Goal: Task Accomplishment & Management: Manage account settings

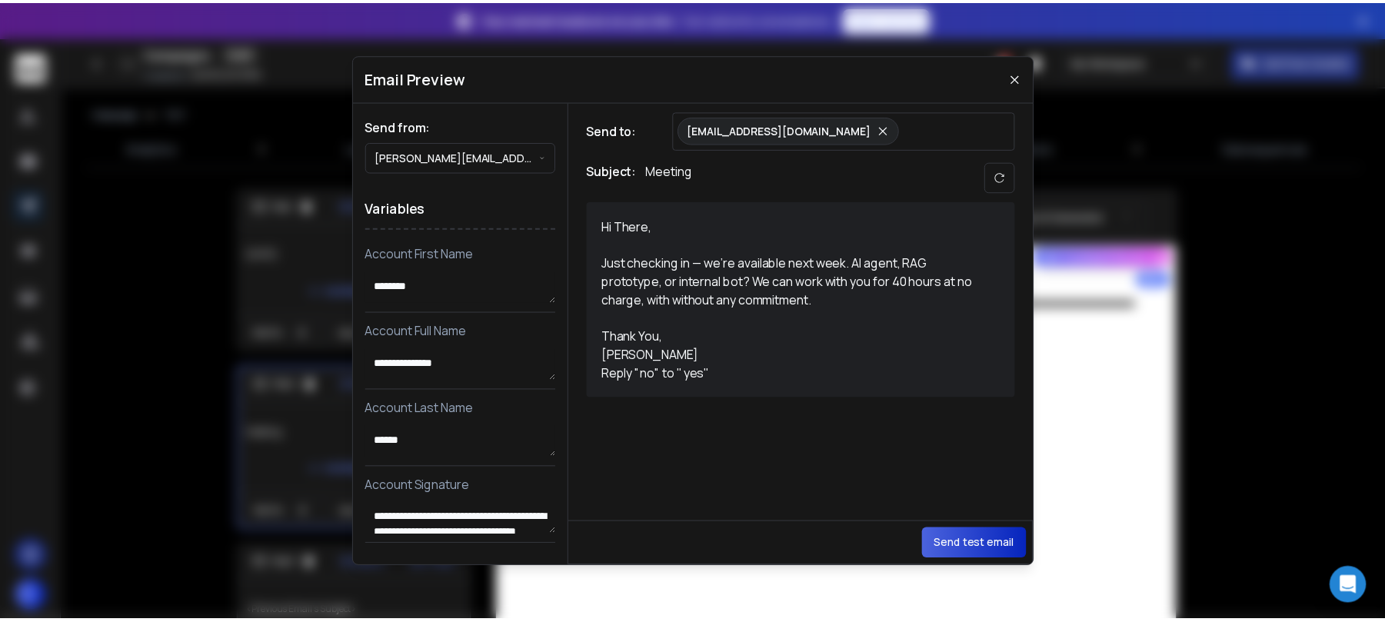
scroll to position [46, 0]
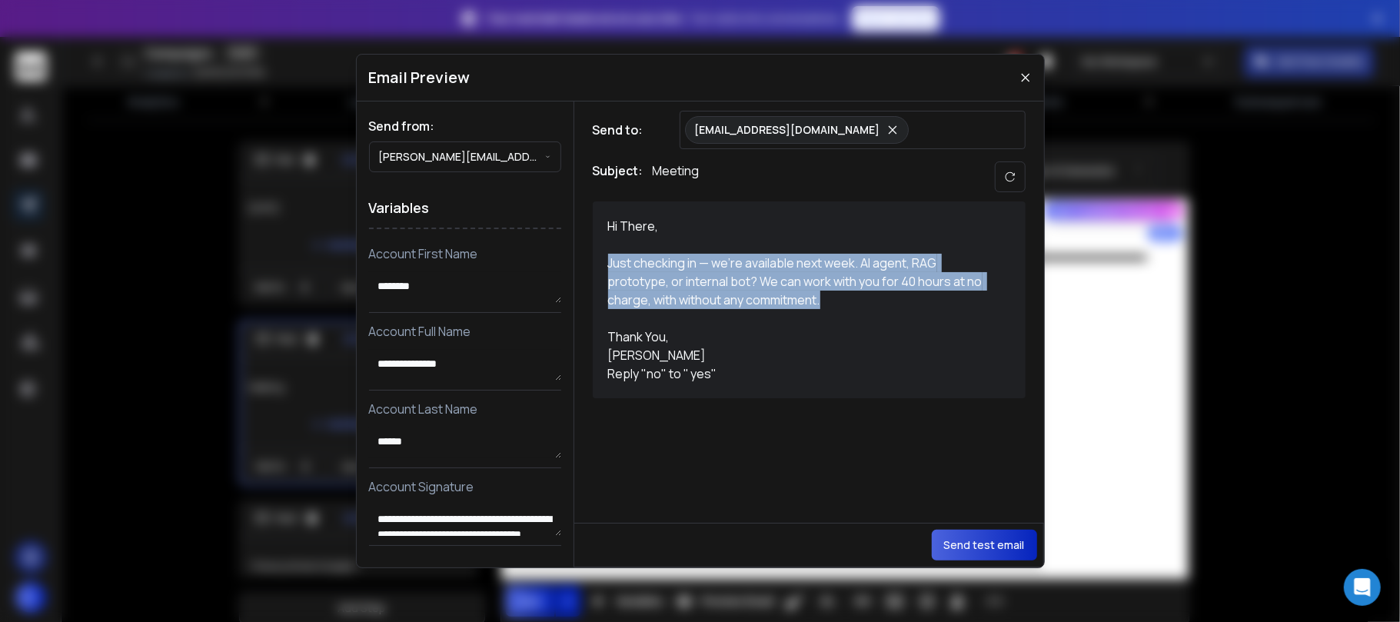
click at [806, 309] on div "Just checking in — we’re available next week. AI agent, RAG prototype, or inter…" at bounding box center [800, 281] width 384 height 55
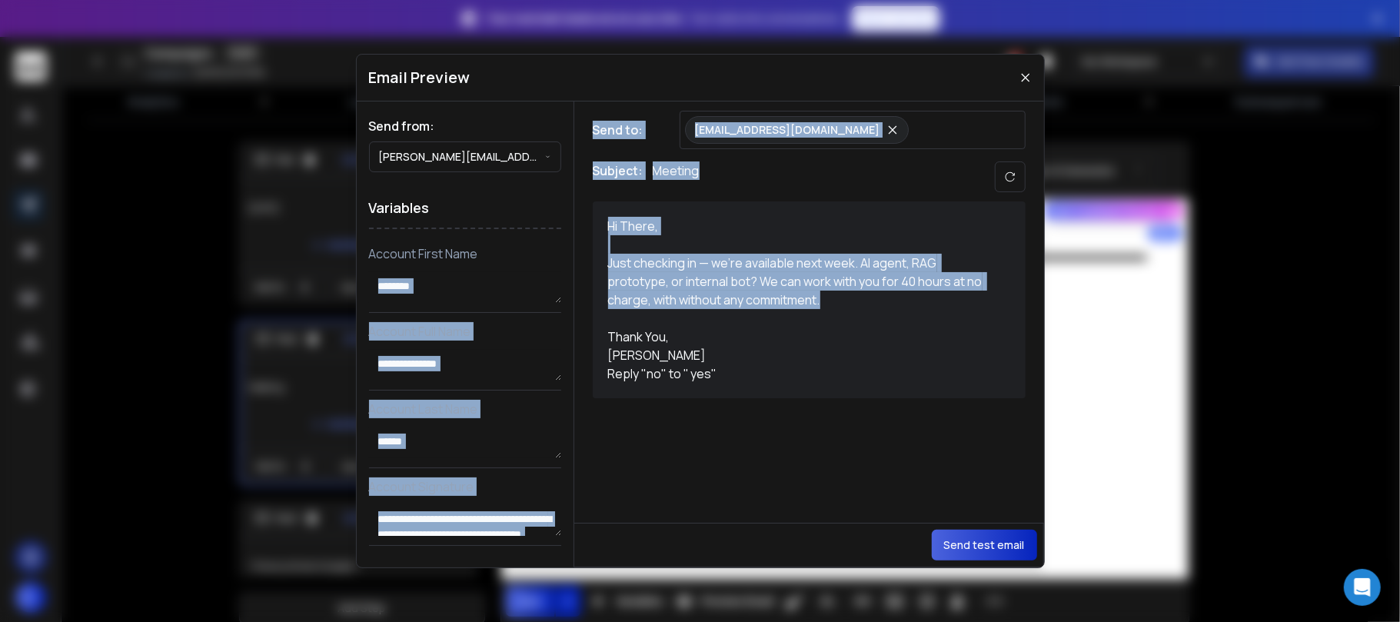
copy div "**********"
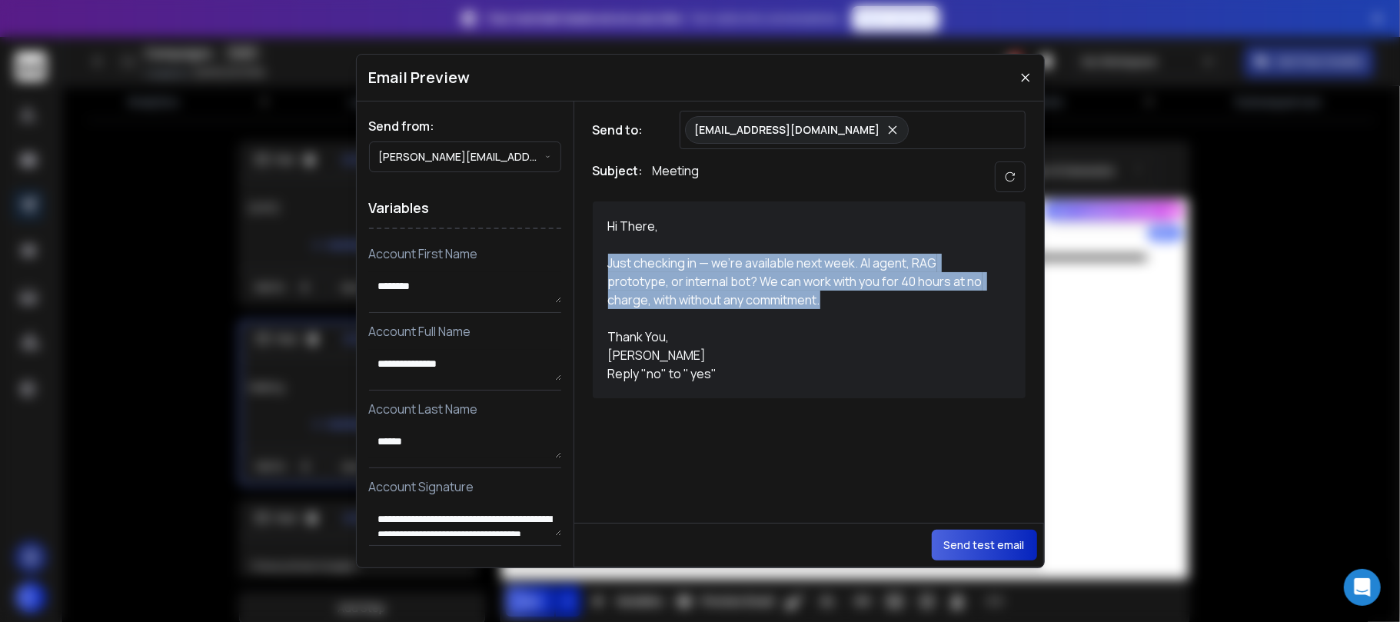
copy div "Just checking in — we’re available next week. AI agent, RAG prototype, or inter…"
drag, startPoint x: 837, startPoint y: 317, endPoint x: 609, endPoint y: 275, distance: 232.1
click at [609, 275] on div "Hi There, Just checking in — we’re available next week. AI agent, RAG prototype…" at bounding box center [809, 299] width 433 height 197
copy div "Just checking in — we’re available next week. AI agent, RAG prototype, or inter…"
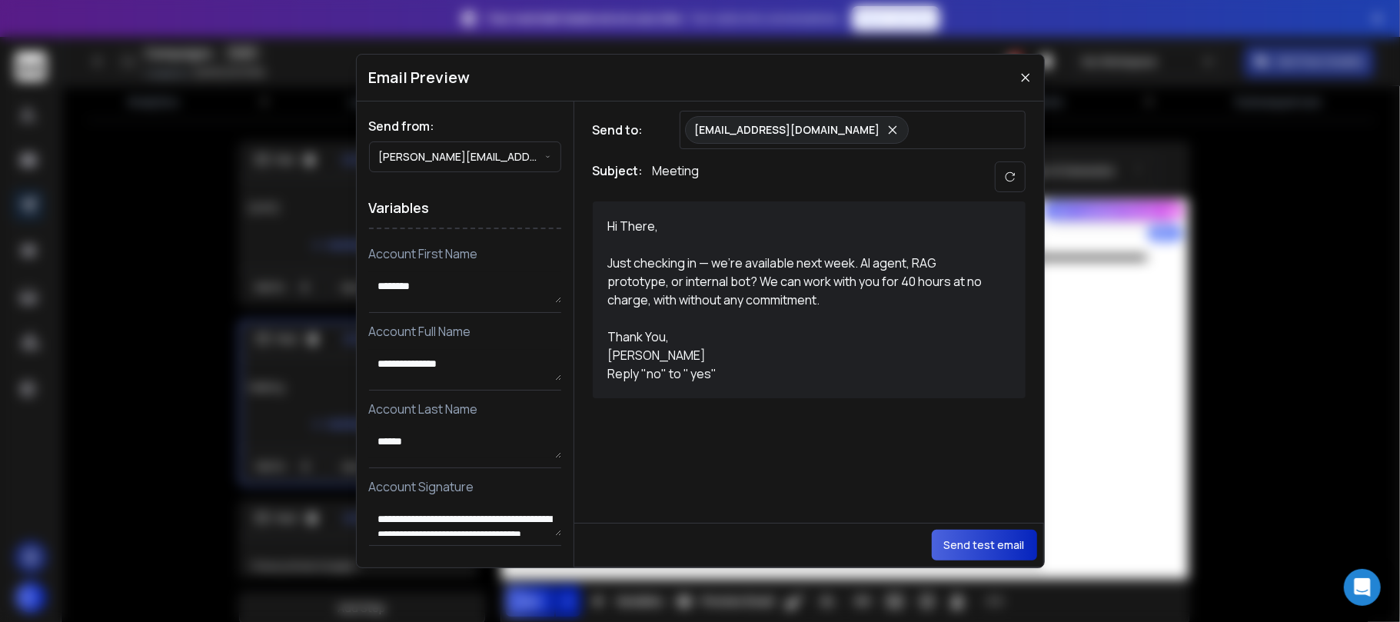
click at [1026, 81] on icon at bounding box center [1025, 77] width 12 height 12
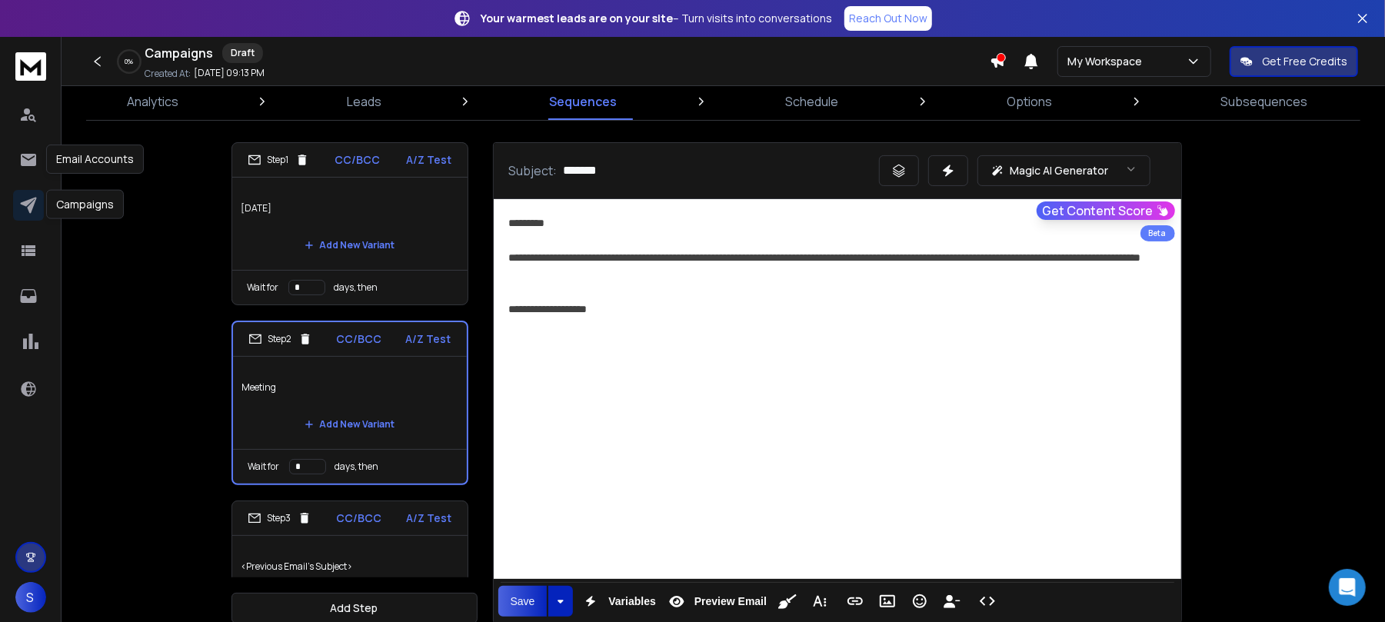
click at [25, 213] on icon at bounding box center [28, 205] width 18 height 18
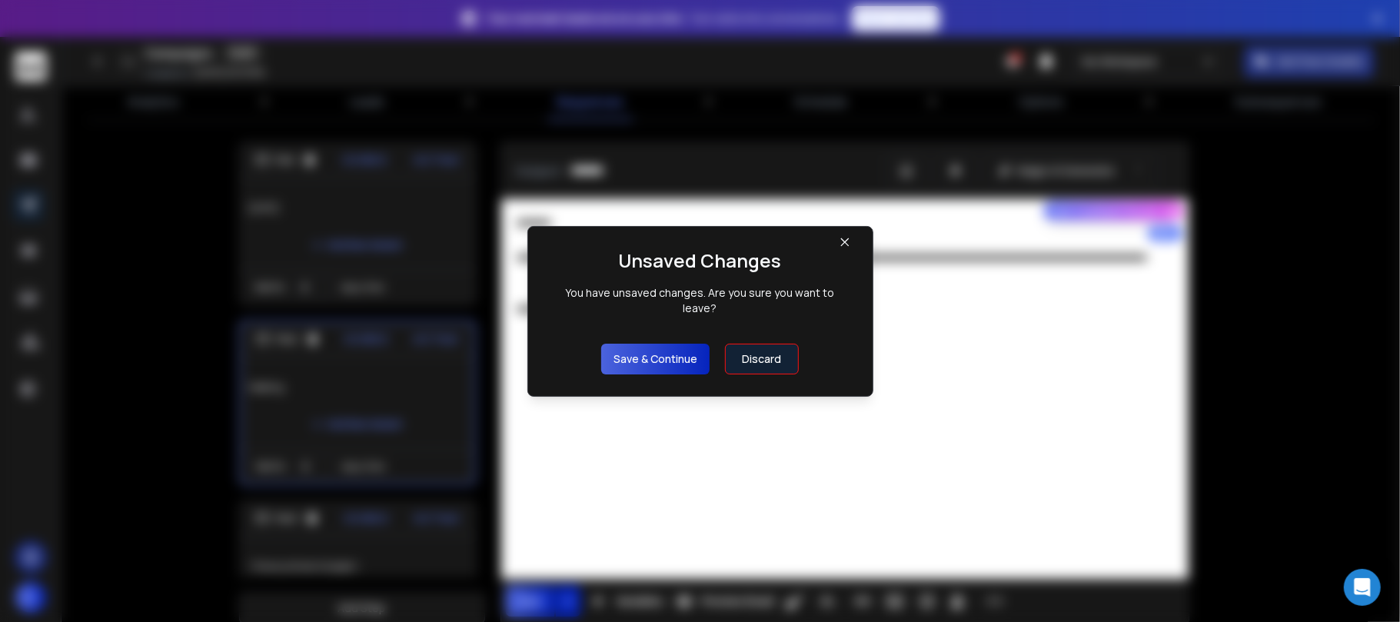
click at [766, 361] on button "Discard" at bounding box center [762, 359] width 74 height 31
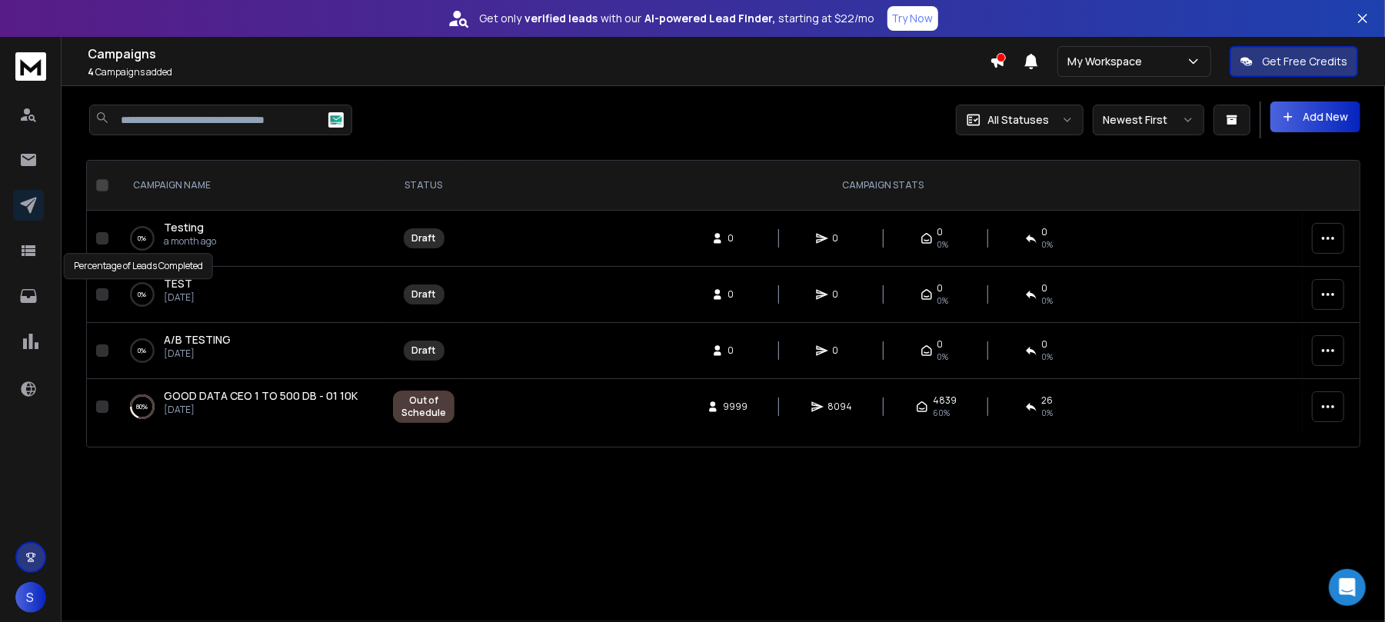
click at [151, 289] on div "0 %" at bounding box center [142, 294] width 25 height 25
click at [178, 286] on span "TEST" at bounding box center [178, 283] width 28 height 15
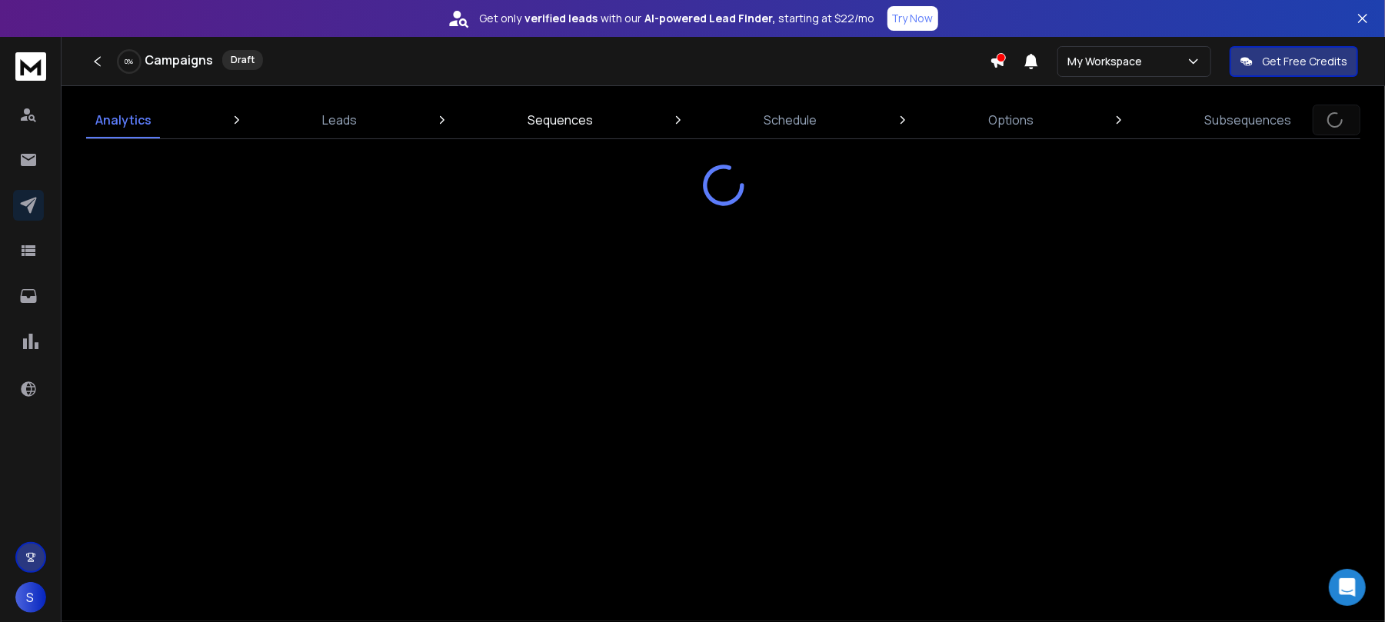
click at [570, 121] on p "Sequences" at bounding box center [559, 120] width 65 height 18
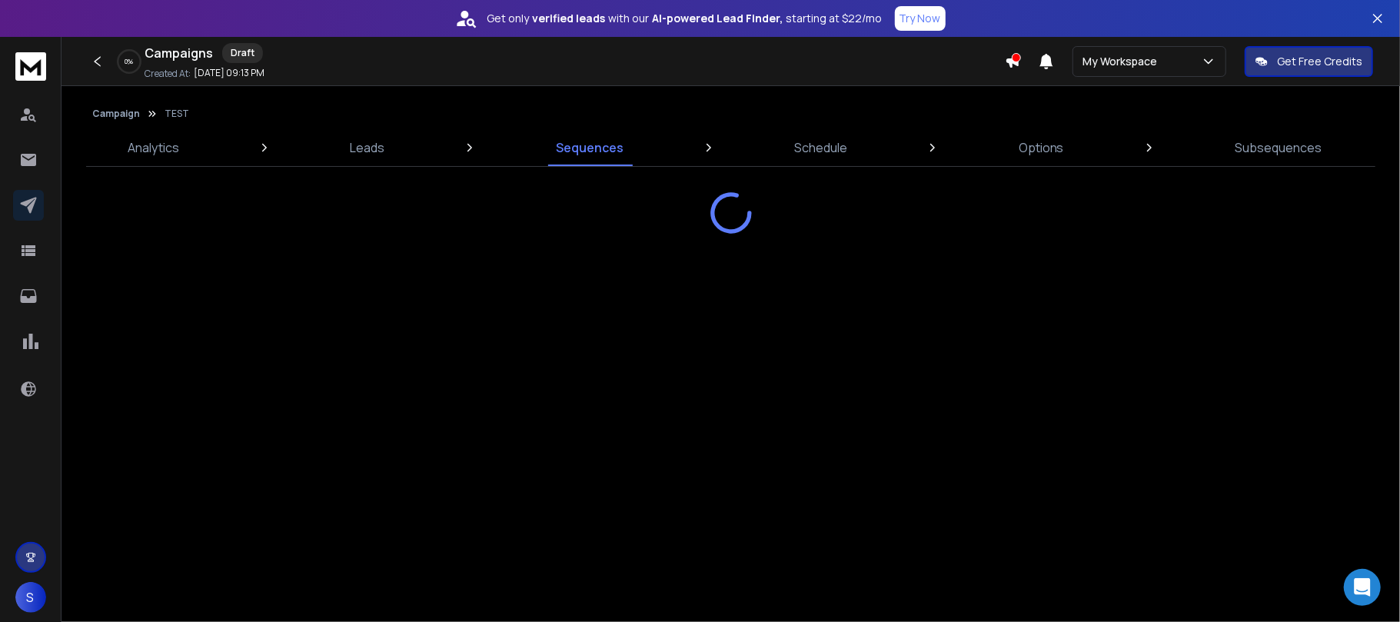
click at [623, 154] on link "Sequences" at bounding box center [590, 147] width 86 height 37
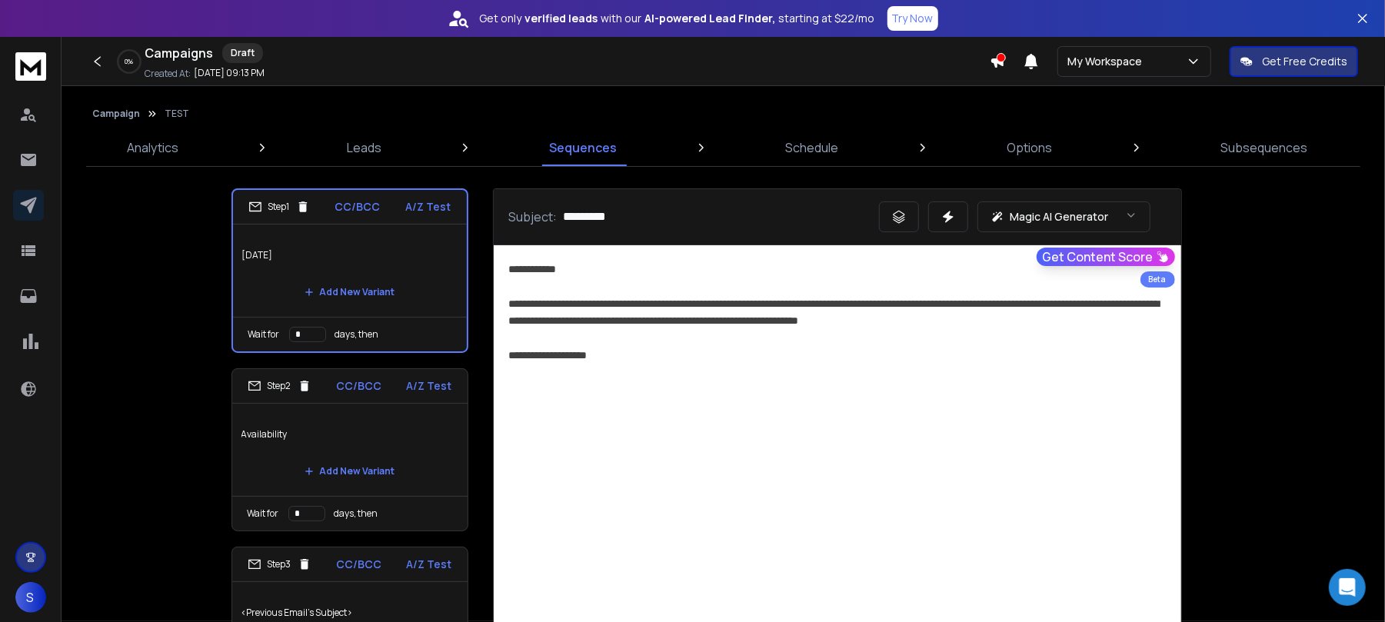
scroll to position [52, 0]
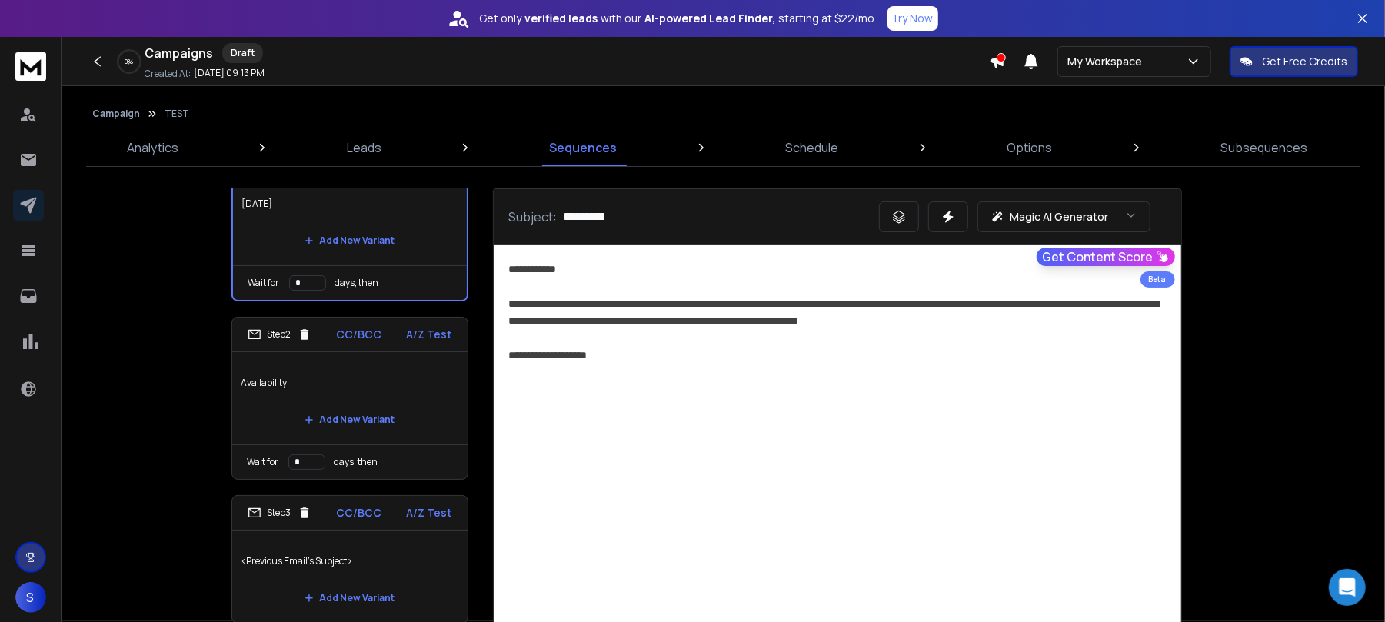
click at [391, 370] on p "Availability" at bounding box center [349, 382] width 217 height 43
type input "**********"
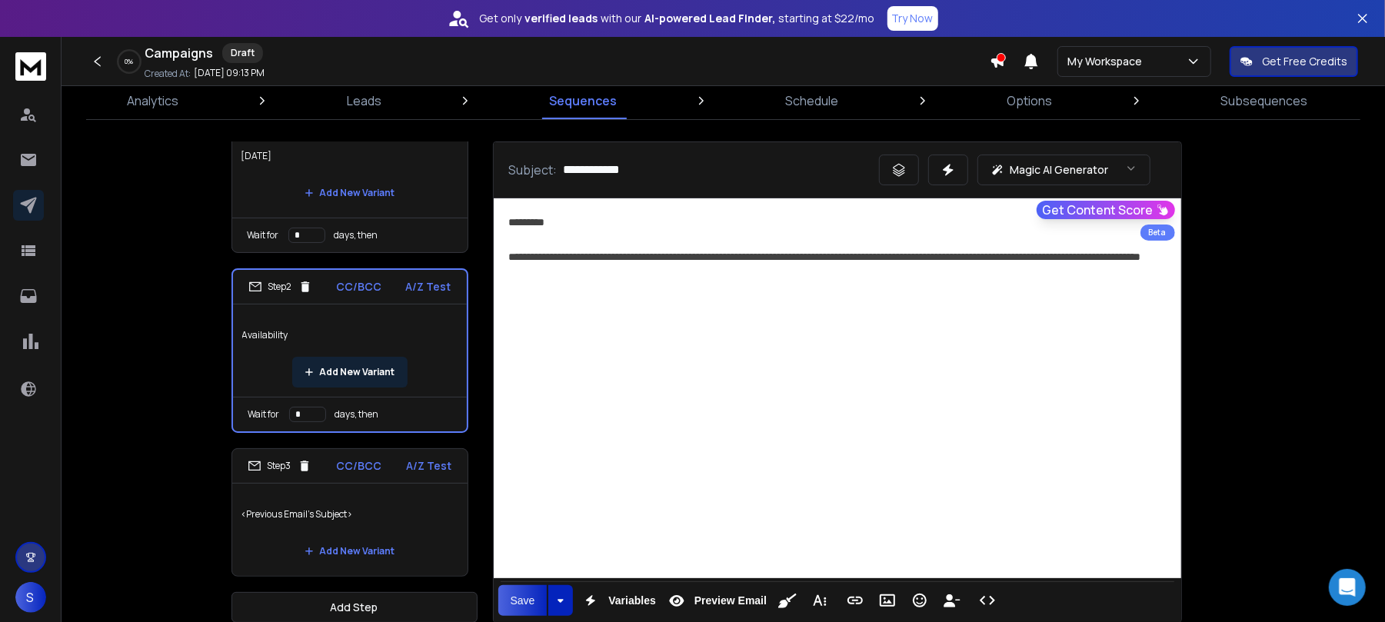
scroll to position [69, 0]
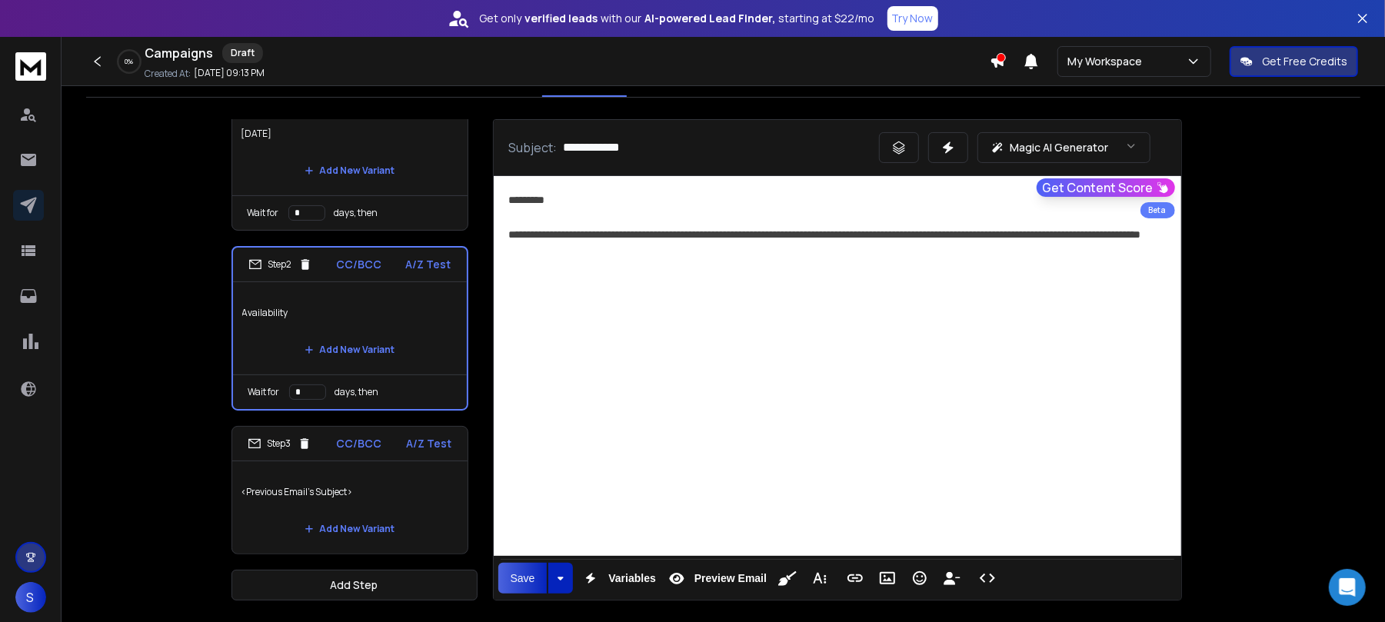
click at [367, 489] on p "<Previous Email's Subject>" at bounding box center [349, 492] width 217 height 43
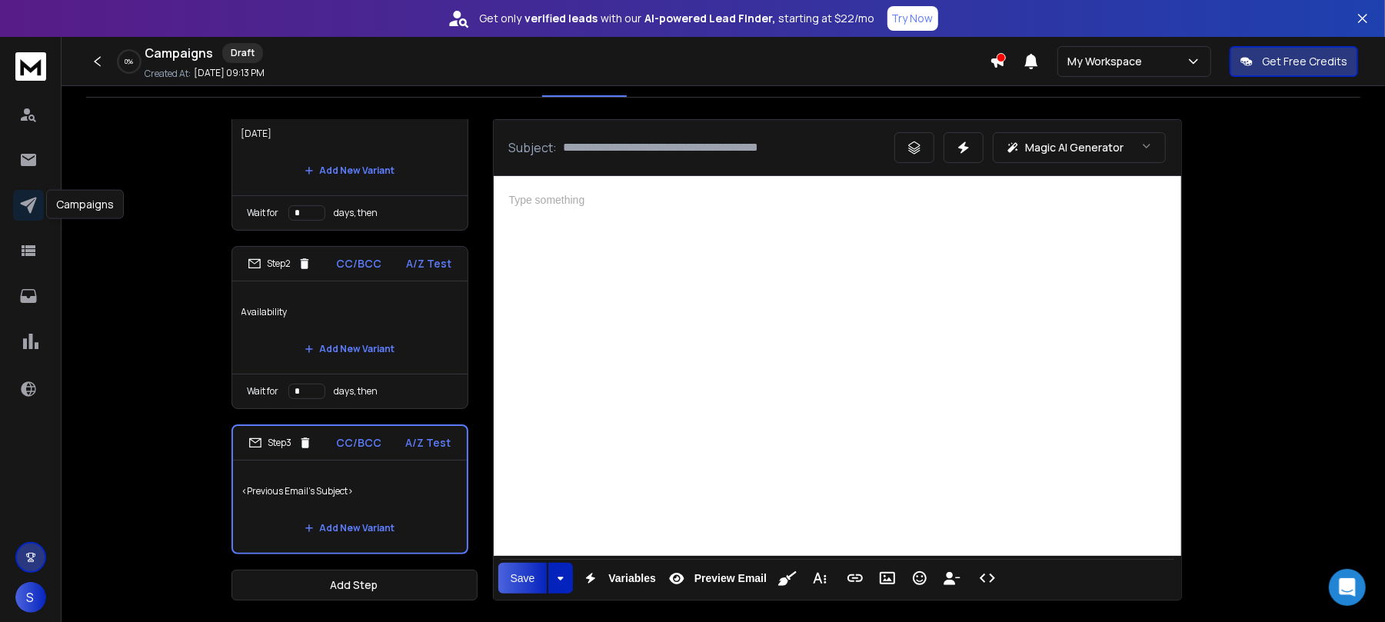
click at [19, 201] on icon at bounding box center [28, 205] width 18 height 18
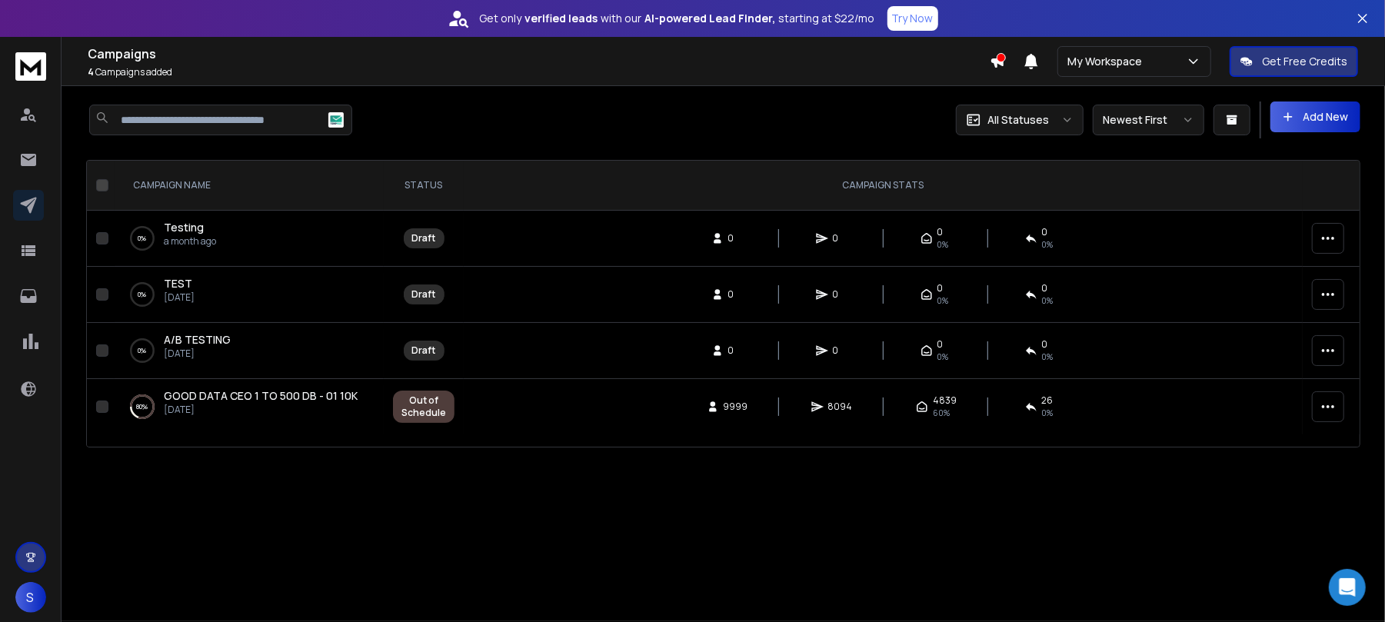
click at [188, 235] on p "a month ago" at bounding box center [190, 241] width 52 height 12
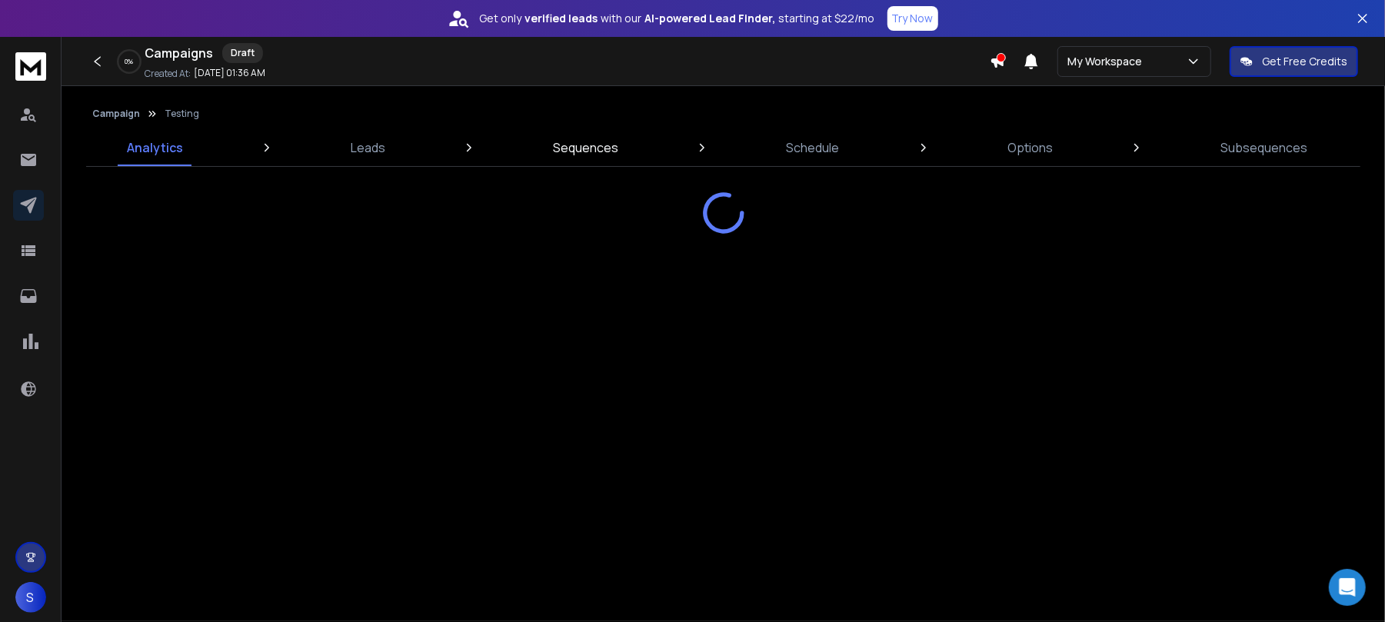
click at [563, 157] on link "Sequences" at bounding box center [586, 147] width 84 height 37
click at [569, 146] on p "Sequences" at bounding box center [585, 147] width 65 height 18
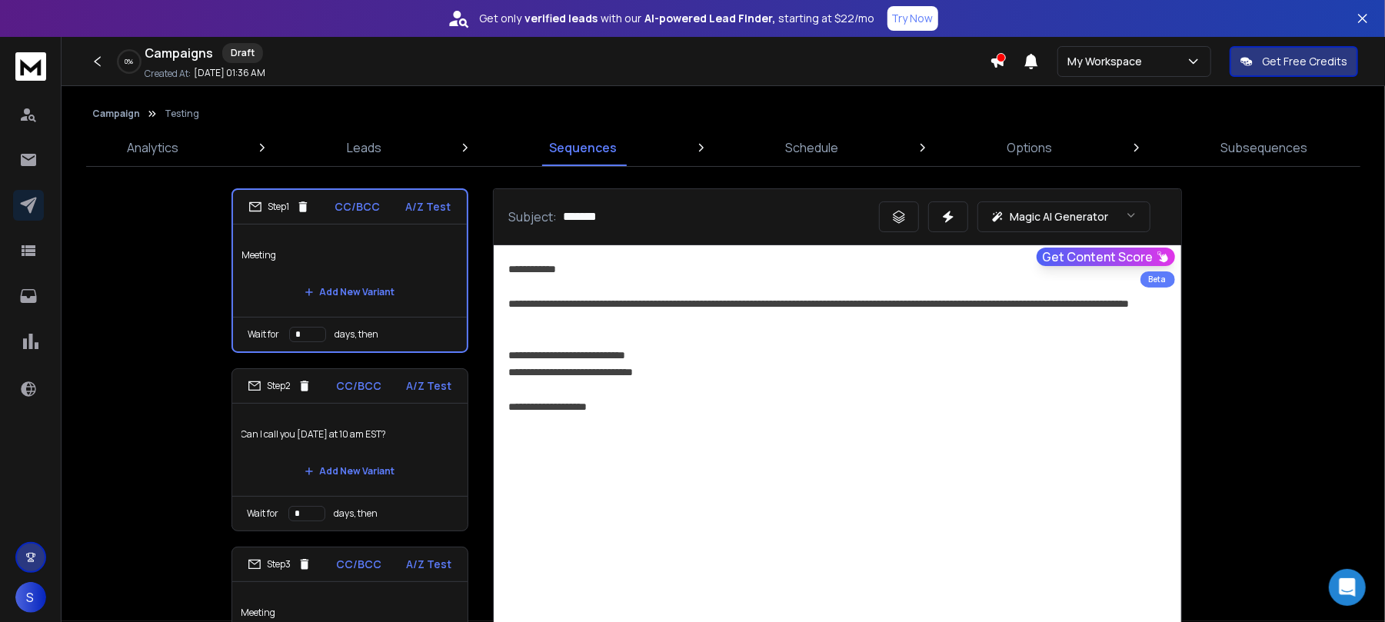
click at [394, 263] on p "Meeting" at bounding box center [349, 255] width 215 height 43
click at [415, 422] on p "Can I call you [DATE] at 10 am EST?" at bounding box center [349, 434] width 217 height 43
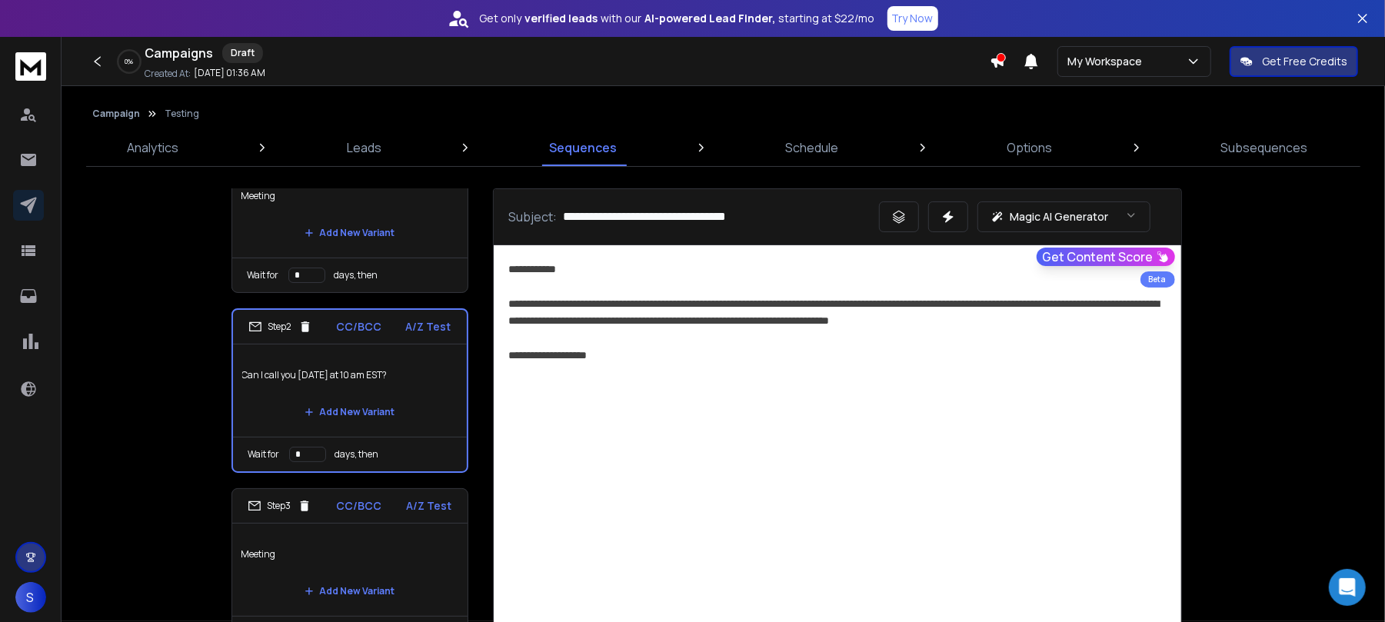
scroll to position [102, 0]
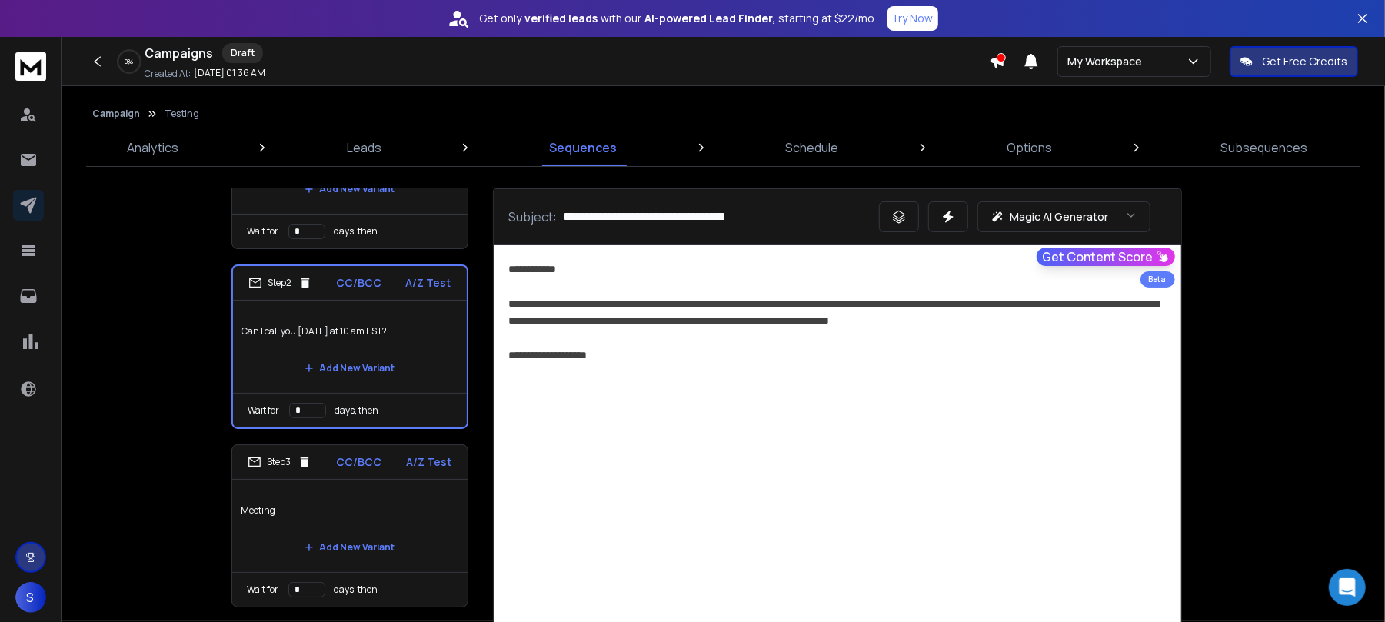
click at [354, 487] on div "Meeting Add New Variant" at bounding box center [349, 526] width 235 height 92
type input "*******"
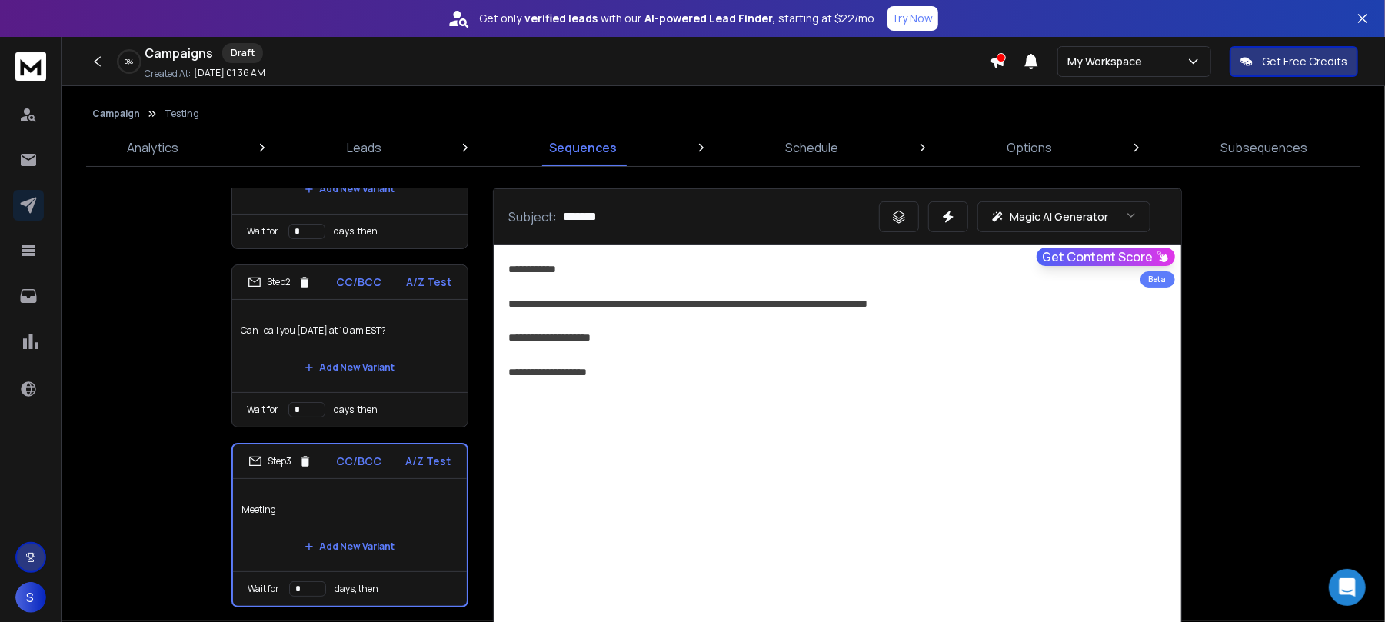
scroll to position [205, 0]
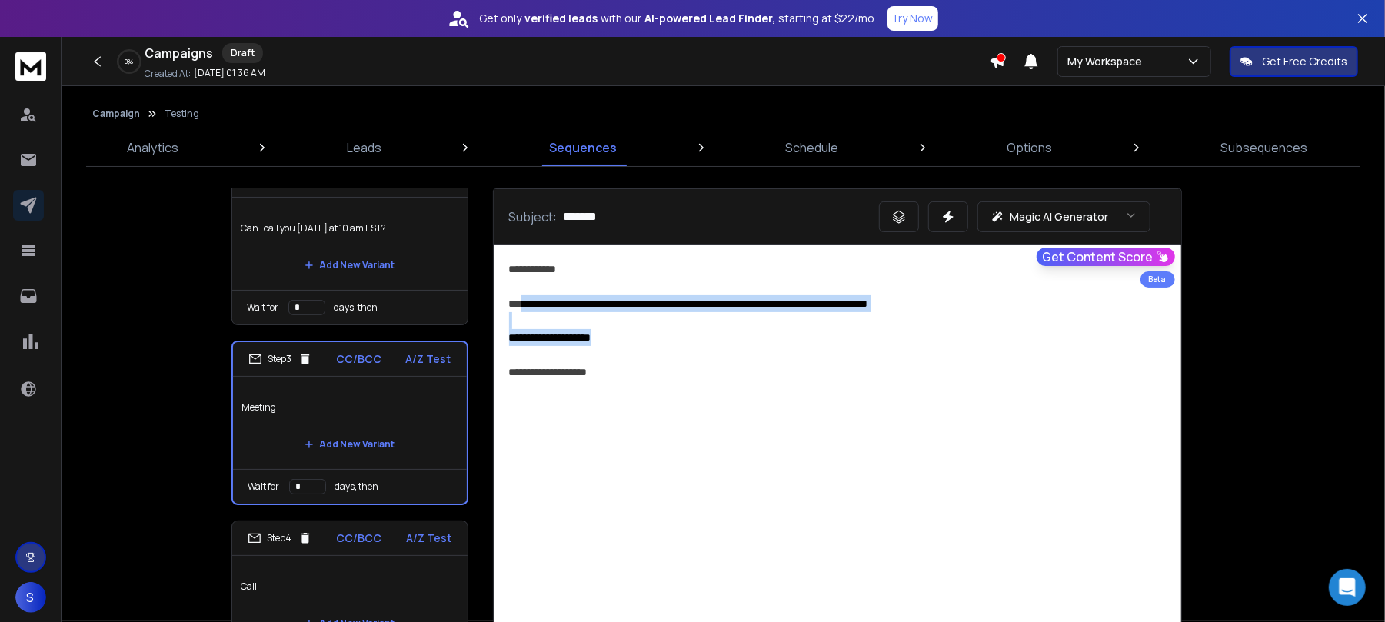
copy div "**********"
drag, startPoint x: 637, startPoint y: 342, endPoint x: 494, endPoint y: 308, distance: 147.9
click at [494, 308] on div "**********" at bounding box center [837, 431] width 687 height 373
